Goal: Task Accomplishment & Management: Manage account settings

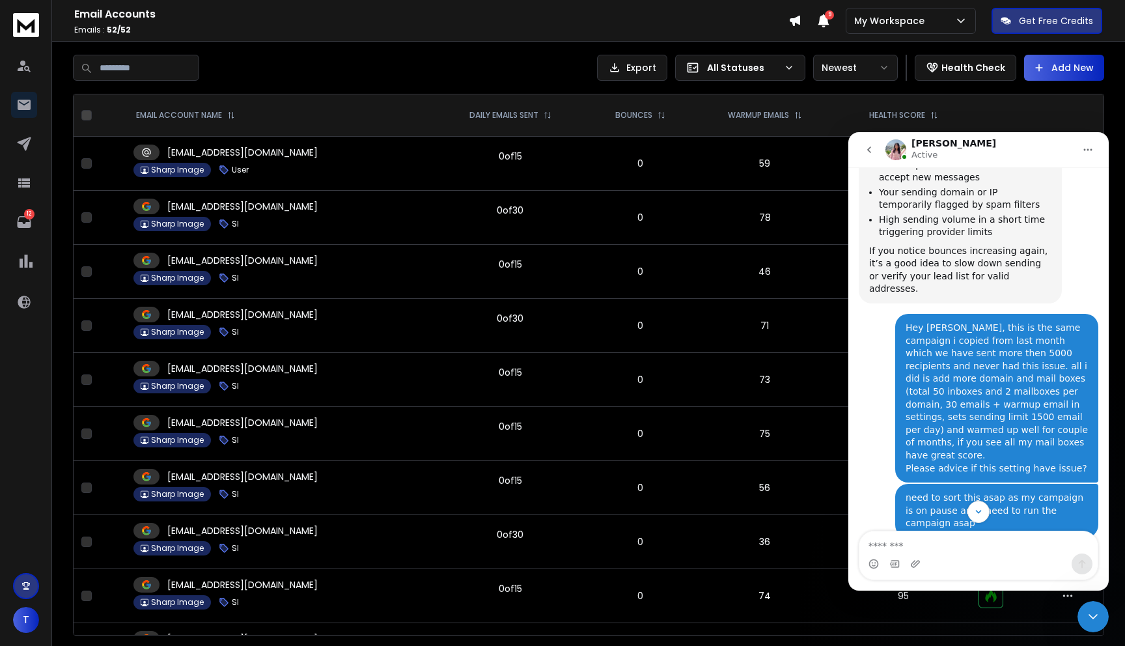
scroll to position [1184, 0]
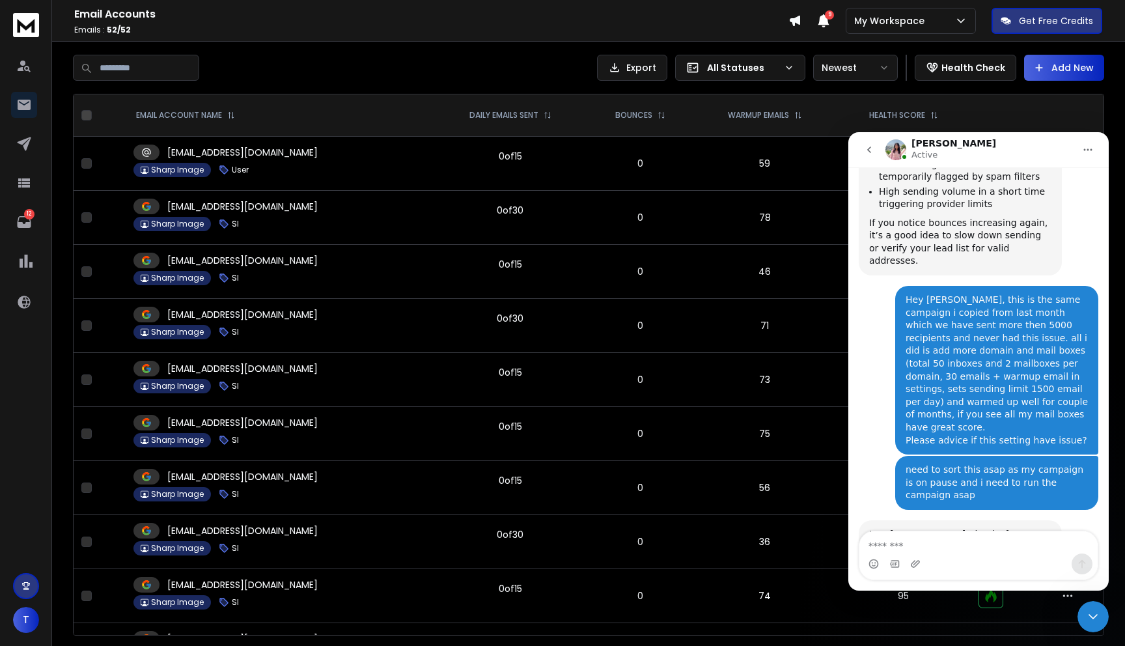
click at [933, 548] on textarea "Message…" at bounding box center [979, 542] width 238 height 22
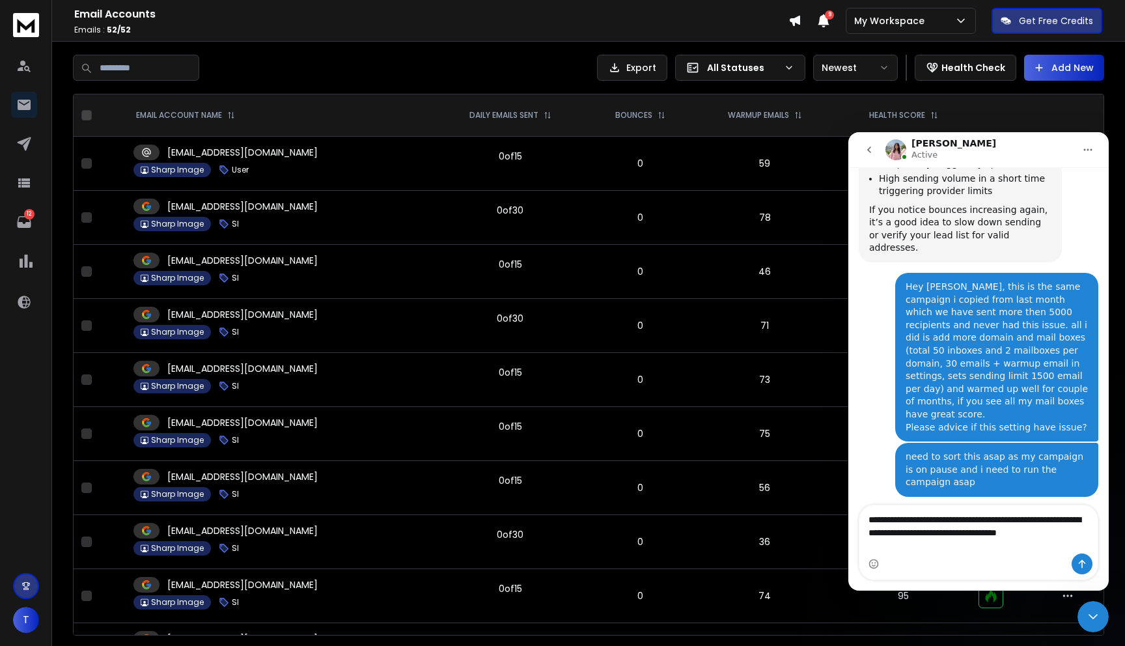
scroll to position [1210, 0]
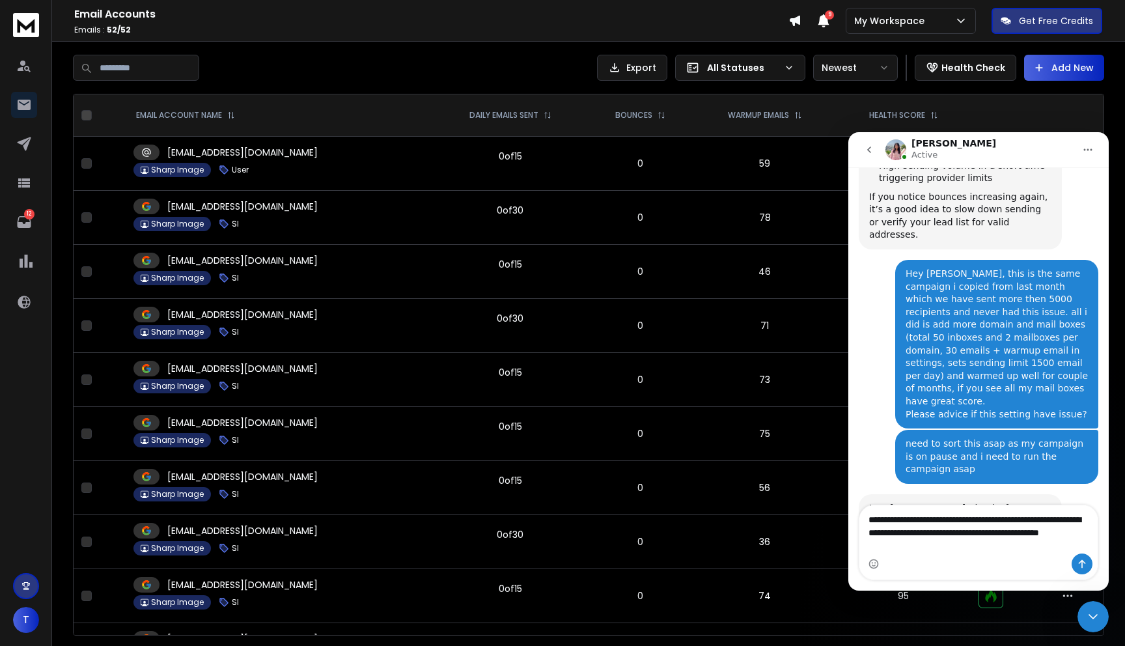
type textarea "**********"
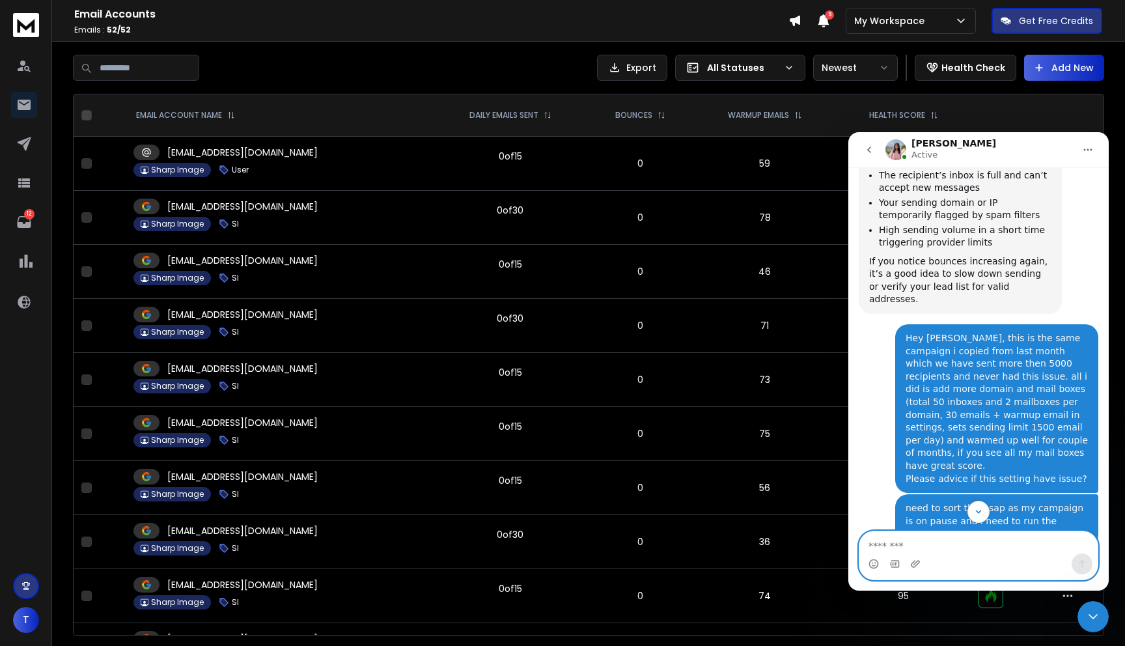
scroll to position [1249, 0]
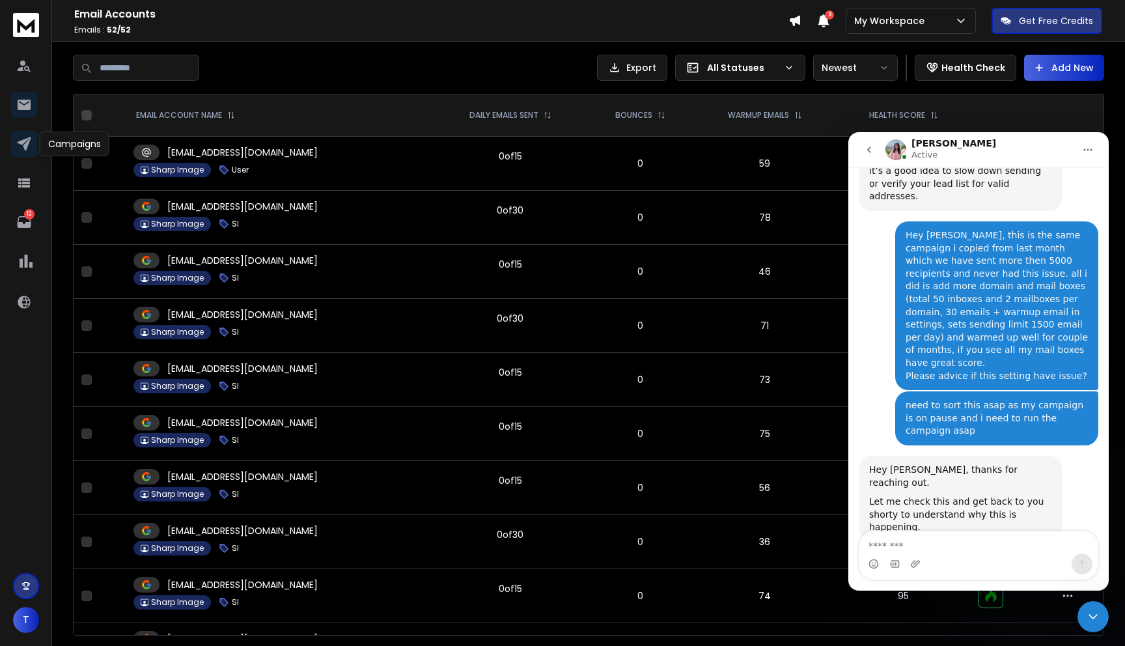
click at [21, 152] on link at bounding box center [24, 144] width 26 height 26
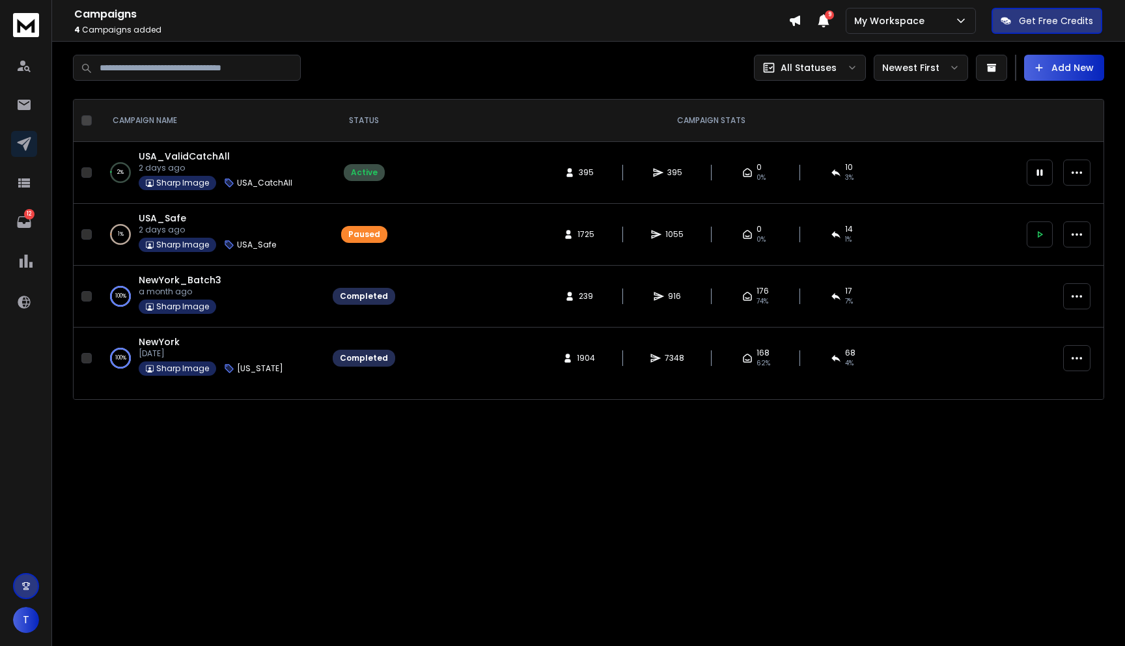
click at [502, 236] on div "1725 1055 0 0 % 14 1 %" at bounding box center [711, 234] width 600 height 21
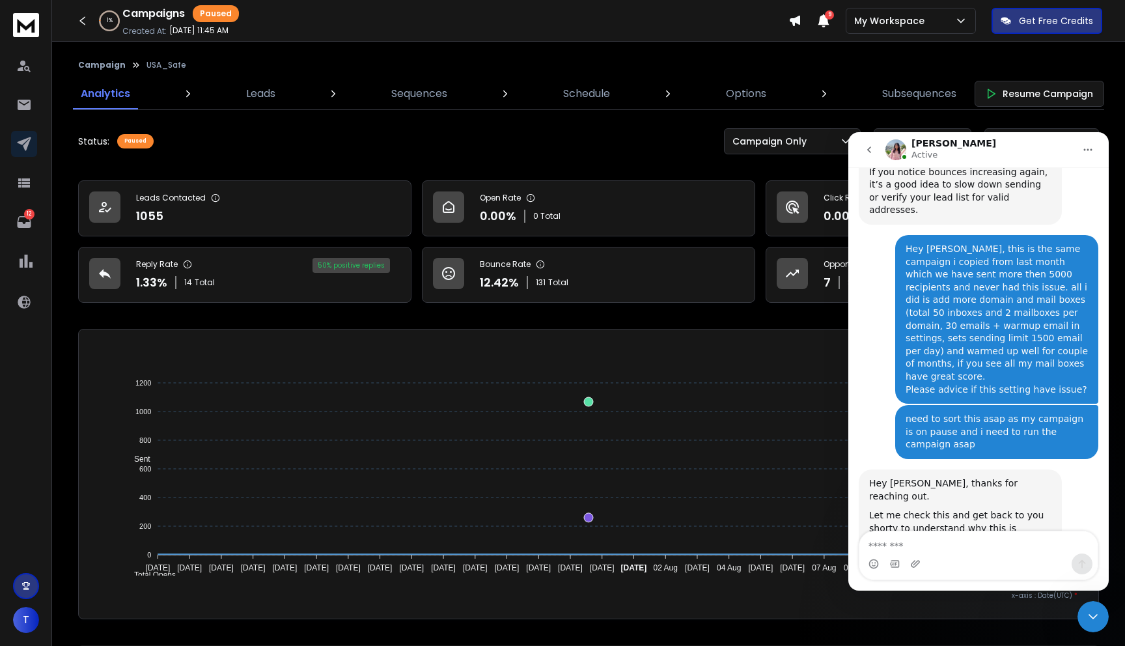
scroll to position [1249, 0]
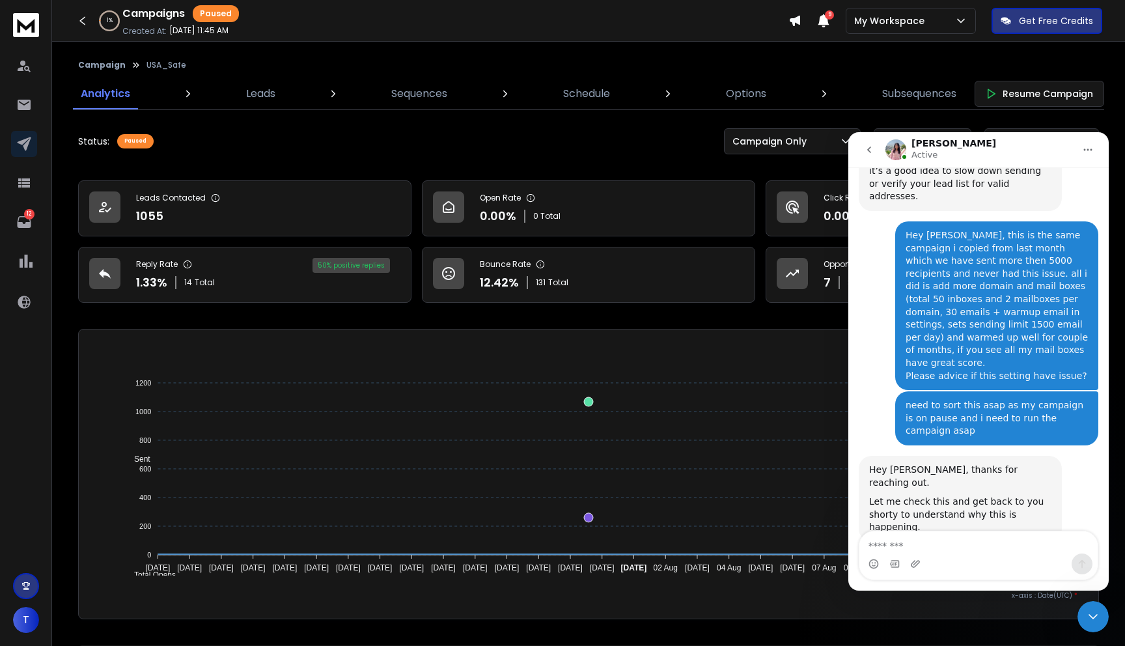
click at [1096, 617] on icon "Close Intercom Messenger" at bounding box center [1093, 617] width 16 height 16
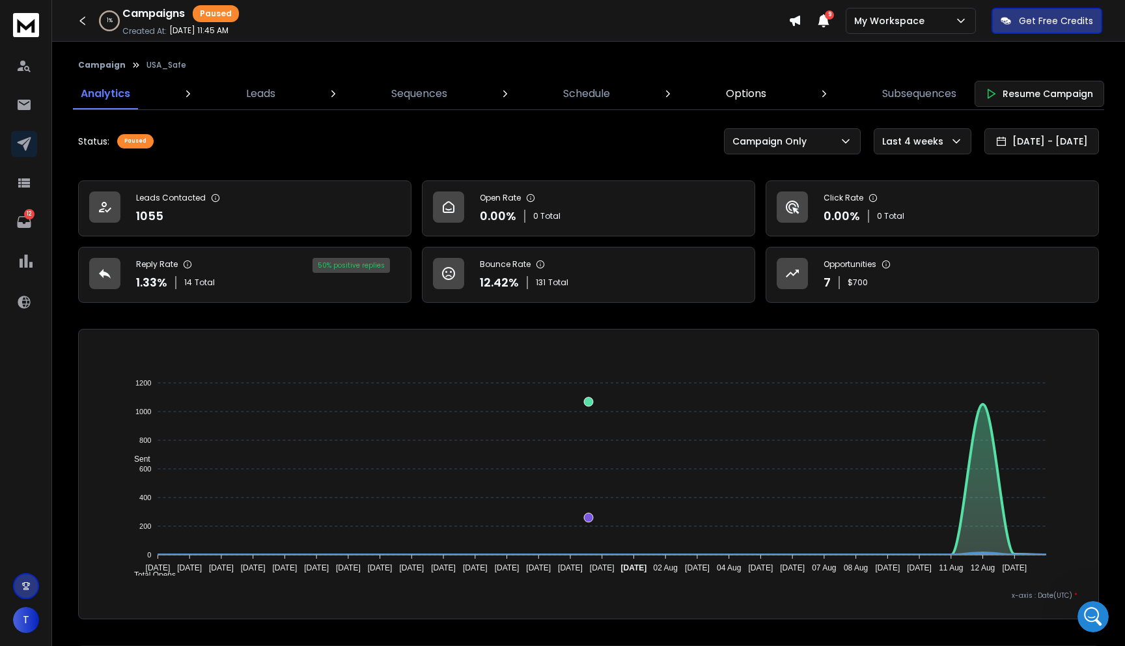
click at [748, 81] on link "Options" at bounding box center [746, 93] width 56 height 31
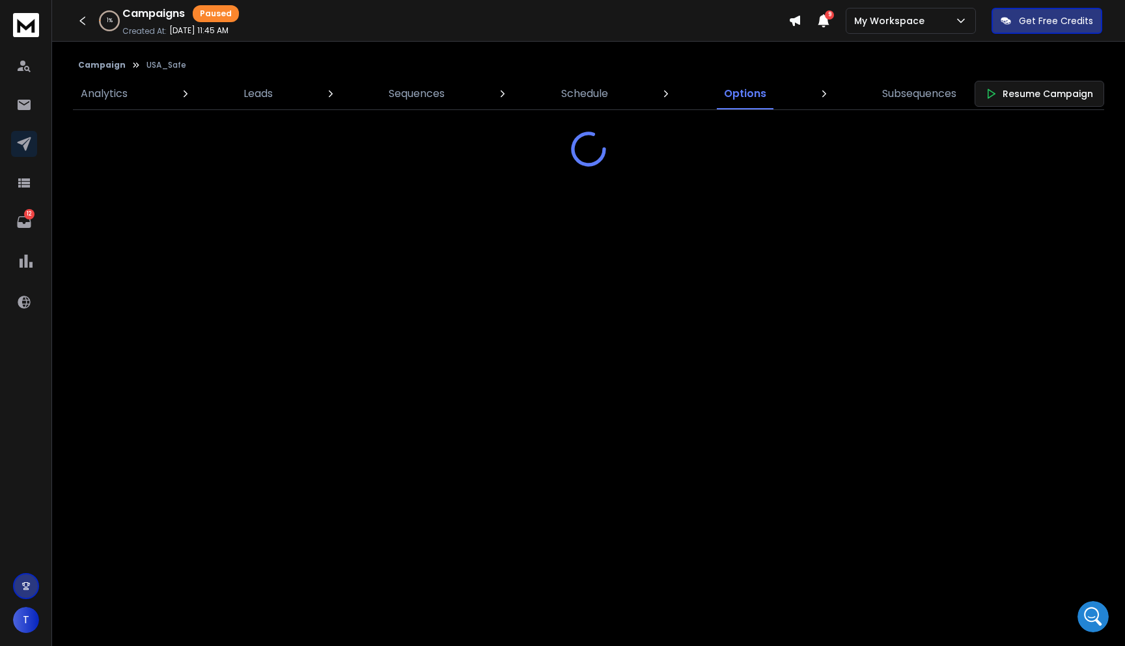
select select "**********"
select select "*"
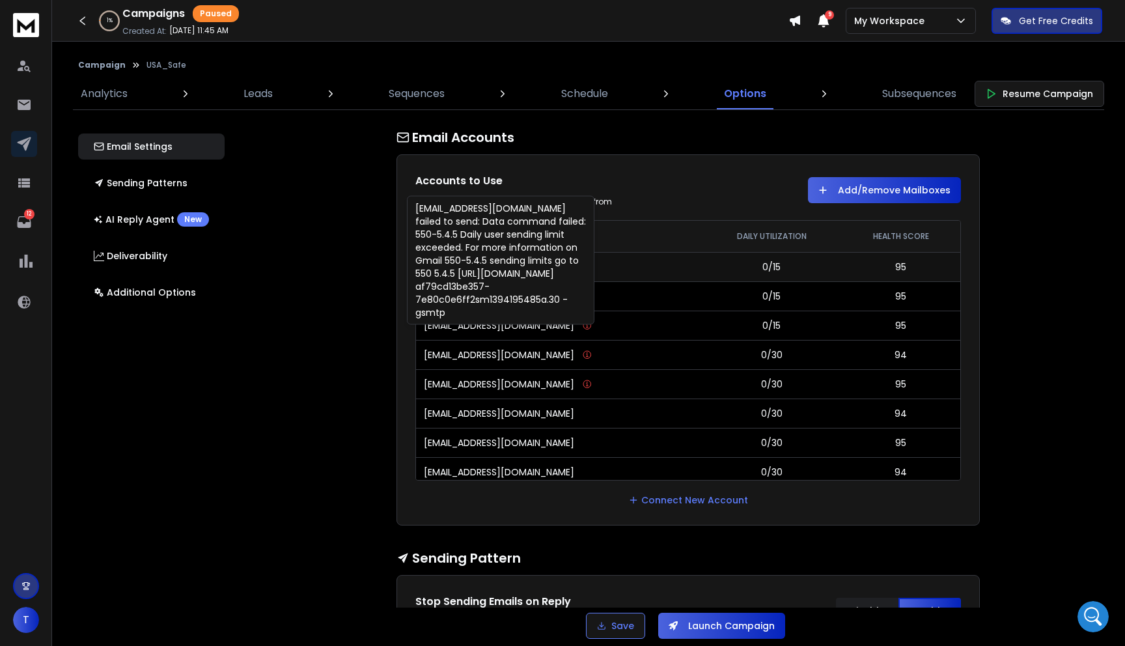
click at [593, 270] on icon at bounding box center [587, 267] width 10 height 10
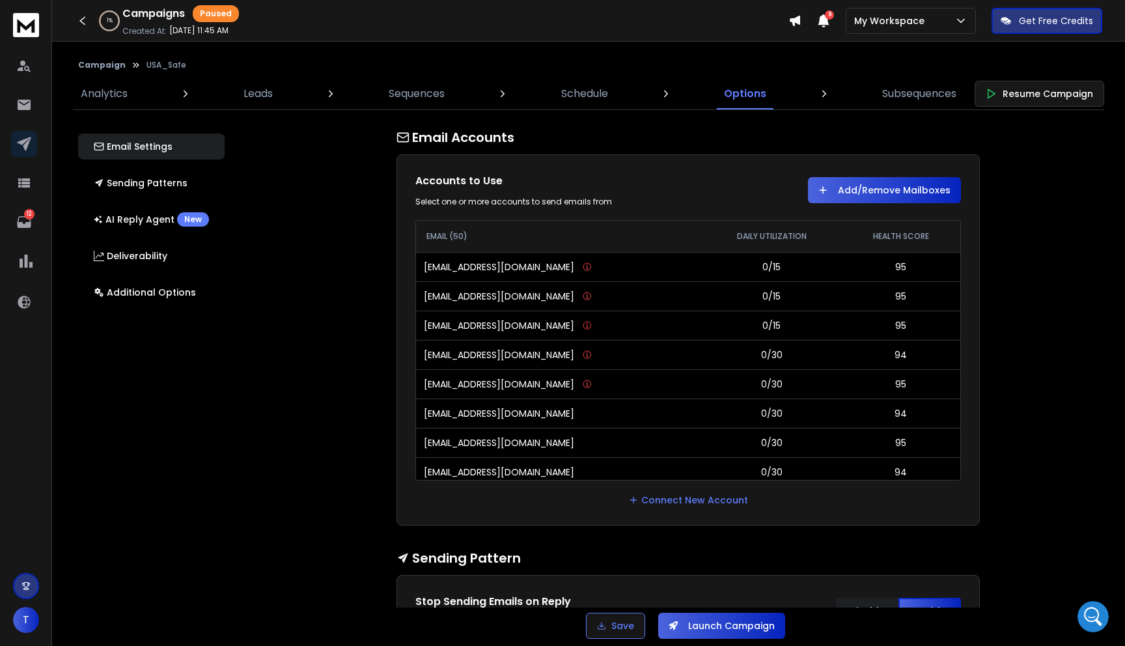
click at [1050, 328] on div "Email Accounts Accounts to Use Select one or more accounts to send emails from …" at bounding box center [696, 367] width 902 height 479
click at [20, 101] on icon at bounding box center [24, 105] width 13 height 10
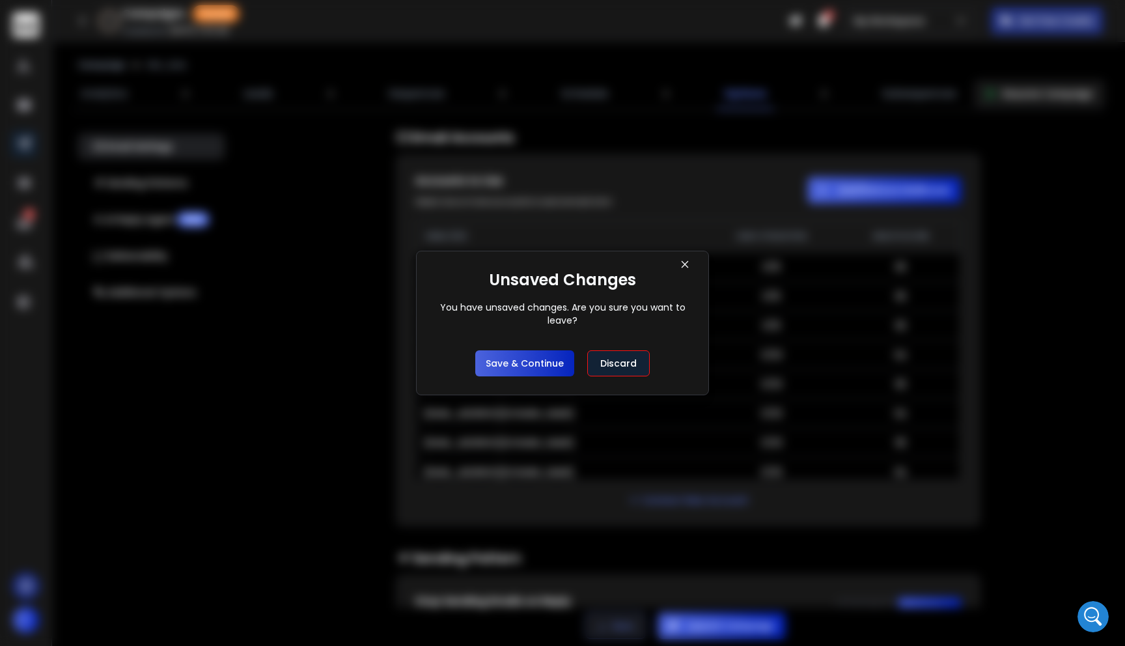
click at [610, 365] on button "Discard" at bounding box center [618, 363] width 63 height 26
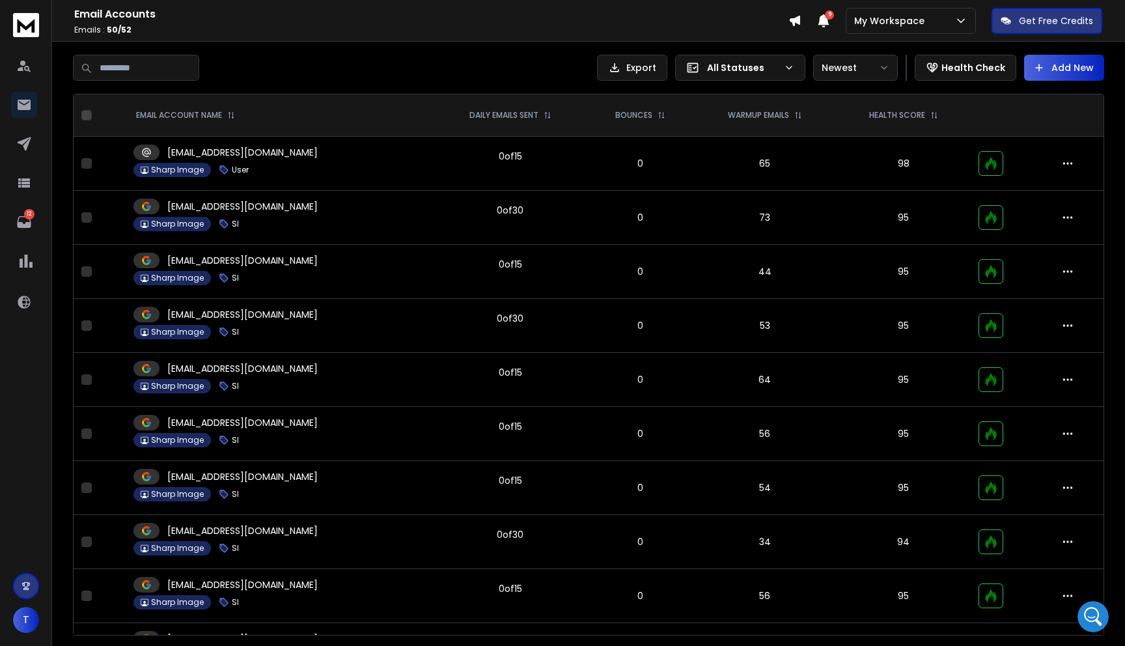
click at [1100, 623] on div "Open Intercom Messenger" at bounding box center [1093, 616] width 43 height 43
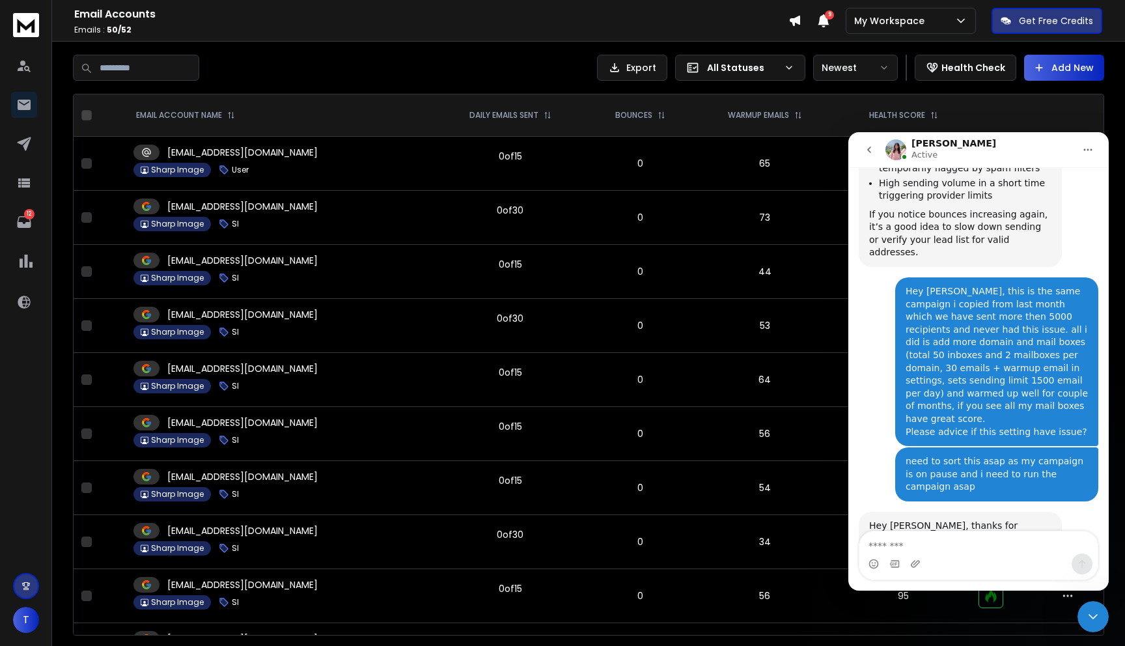
scroll to position [1249, 0]
